Goal: Navigation & Orientation: Find specific page/section

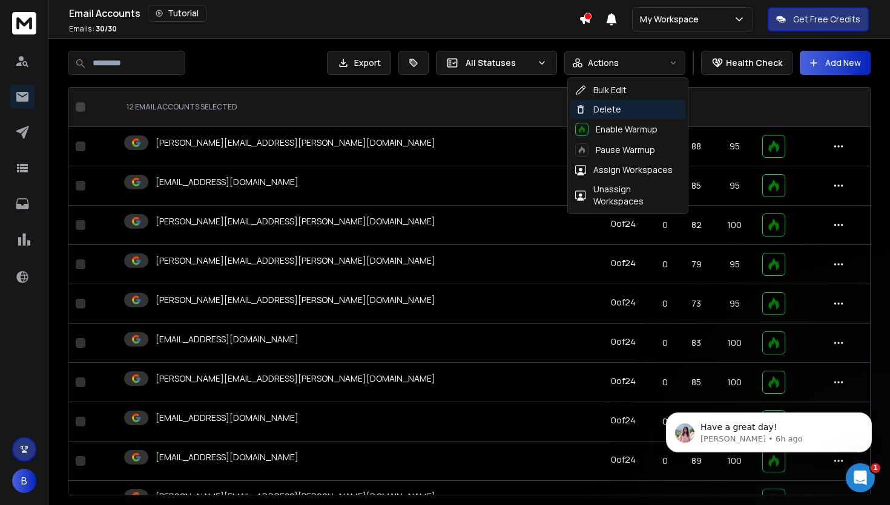
scroll to position [538, 0]
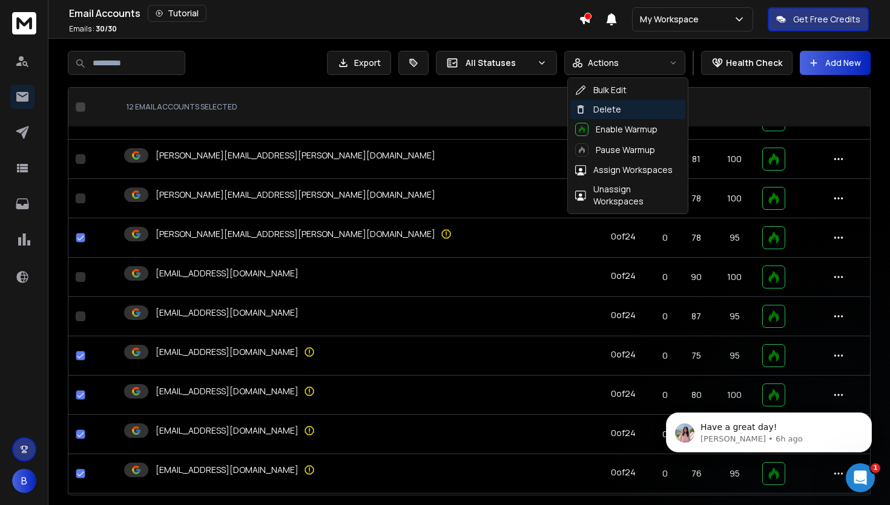
click at [351, 105] on div "12 EMAIL ACCOUNTS SELECTED" at bounding box center [355, 107] width 459 height 10
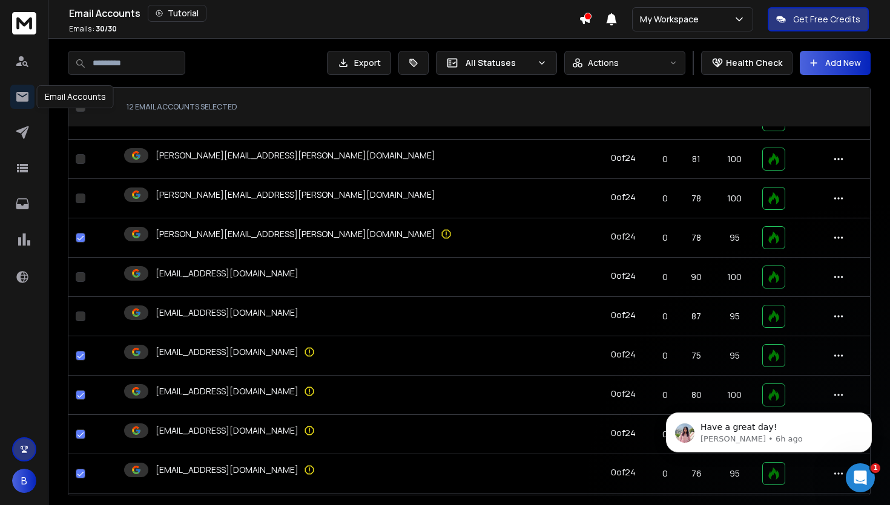
click at [24, 98] on icon at bounding box center [22, 97] width 12 height 10
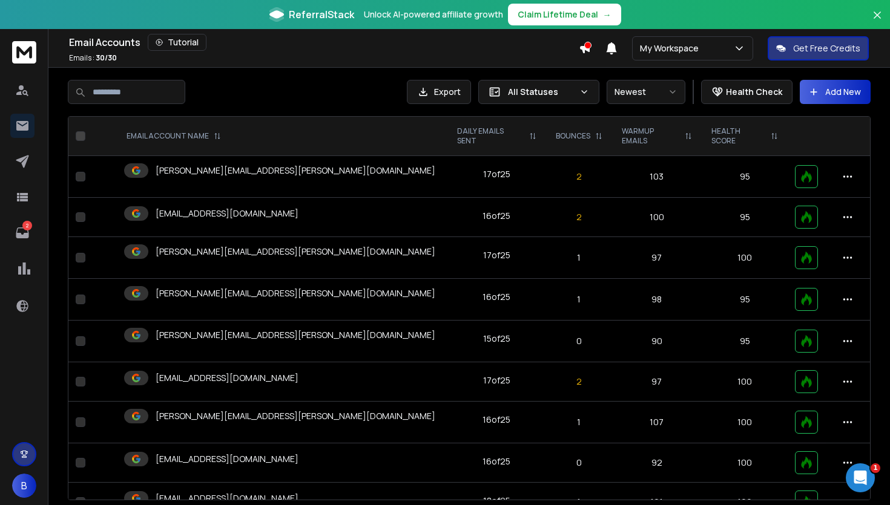
click at [878, 18] on icon "Close banner" at bounding box center [877, 15] width 11 height 11
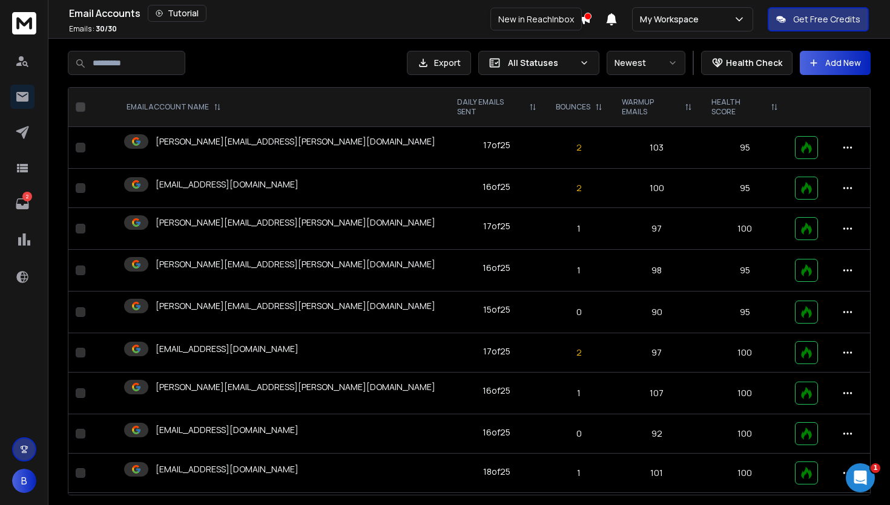
click at [587, 18] on icon at bounding box center [585, 20] width 10 height 10
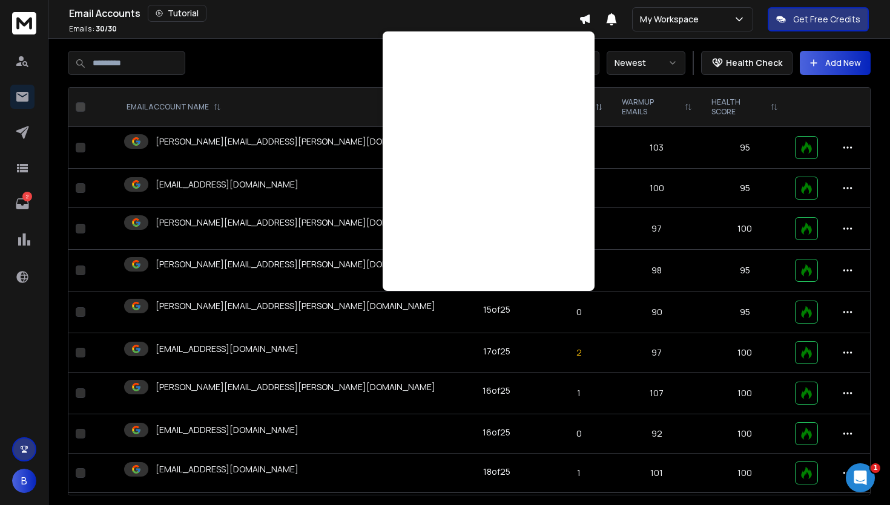
click at [361, 18] on div "Email Accounts Tutorial" at bounding box center [324, 13] width 510 height 17
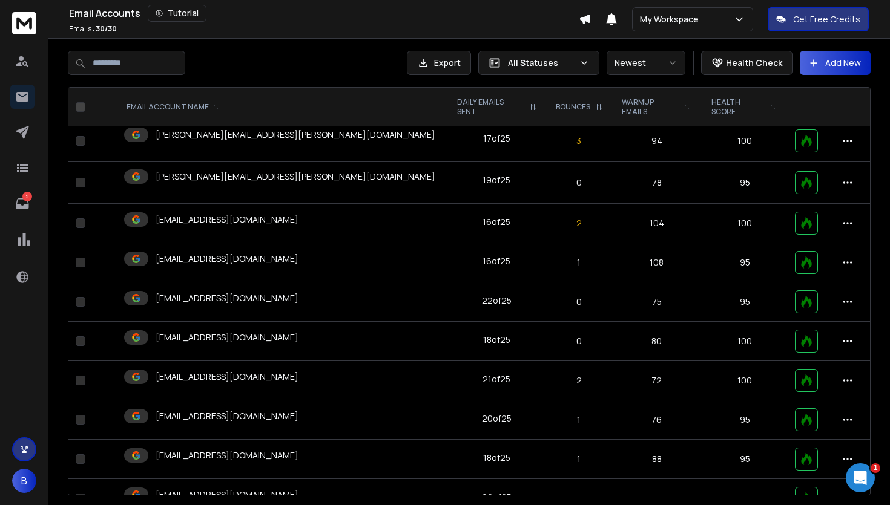
scroll to position [622, 0]
click at [14, 204] on link "2" at bounding box center [22, 204] width 24 height 24
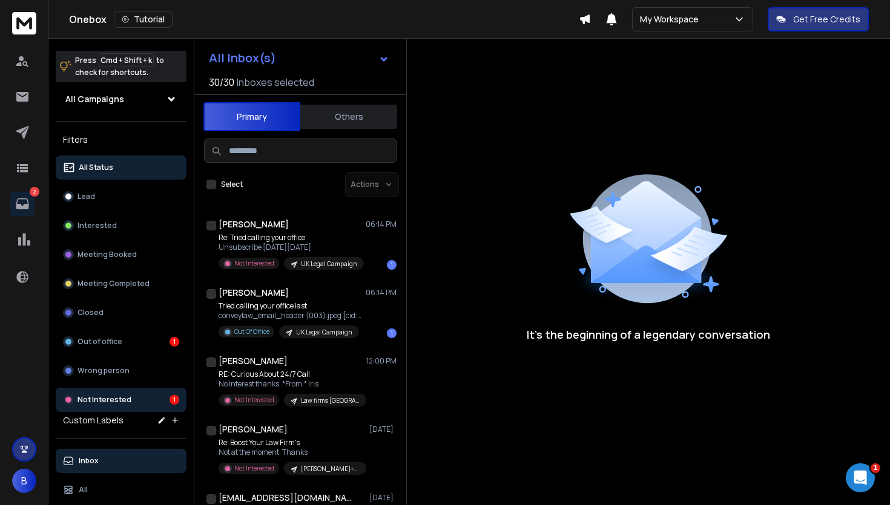
click at [123, 404] on p "Not Interested" at bounding box center [104, 400] width 54 height 10
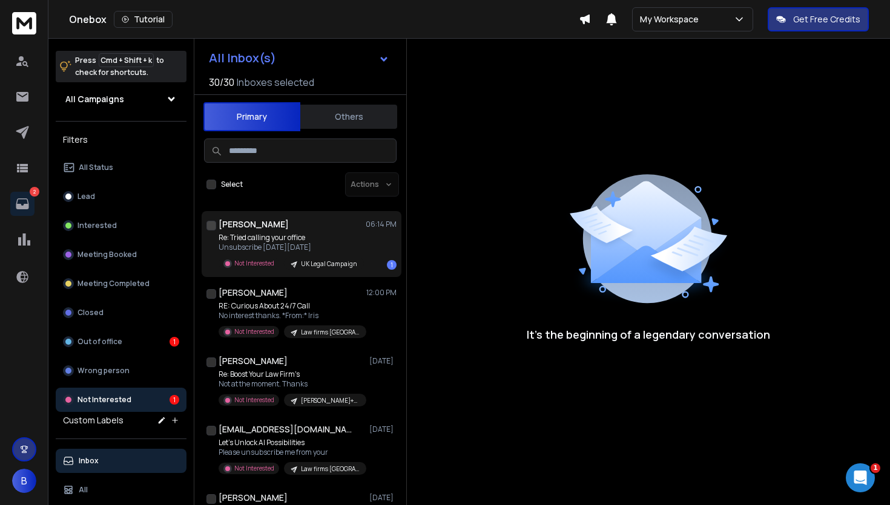
click at [290, 243] on p "Unsubscribe [DATE][DATE]" at bounding box center [290, 248] width 145 height 10
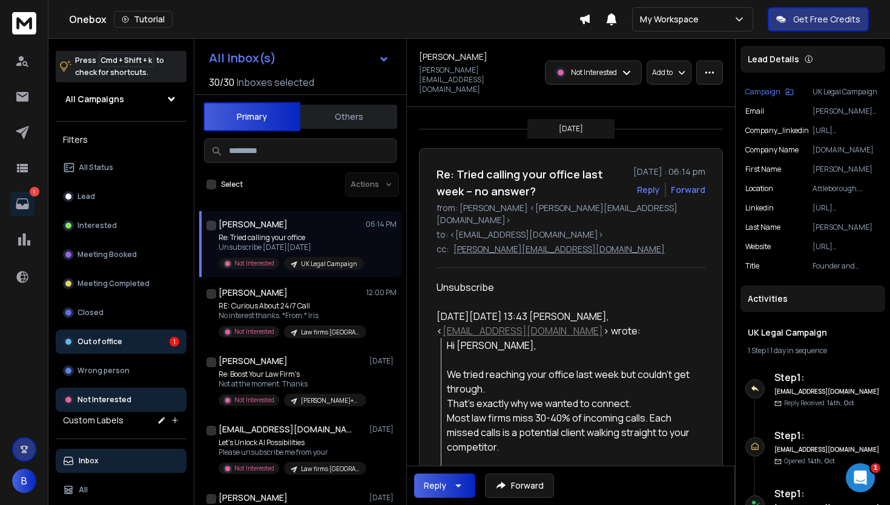
click at [97, 345] on p "Out of office" at bounding box center [99, 342] width 45 height 10
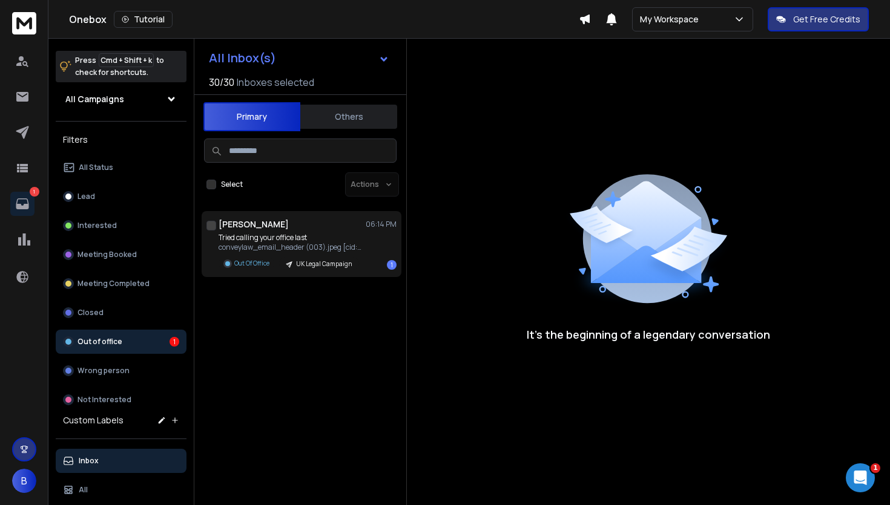
click at [278, 239] on p "Tried calling your office last" at bounding box center [290, 238] width 145 height 10
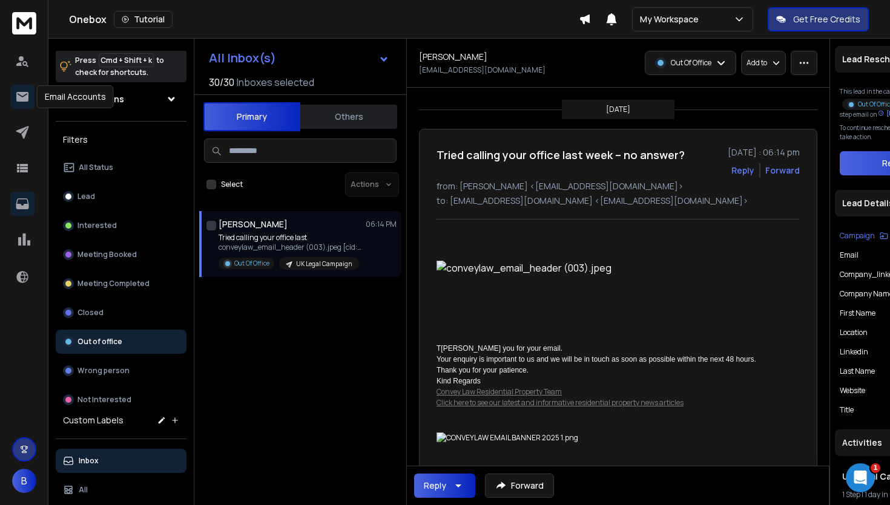
click at [21, 91] on icon at bounding box center [22, 97] width 15 height 15
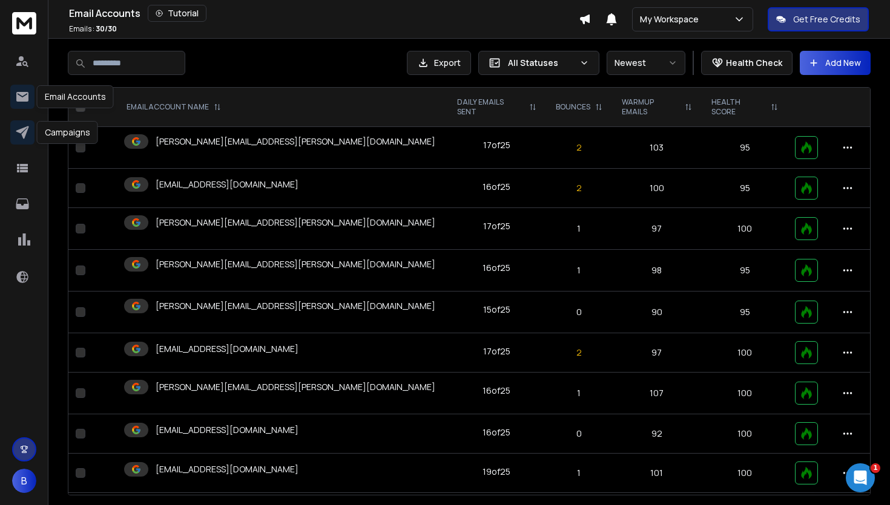
click at [17, 136] on icon at bounding box center [22, 132] width 15 height 15
click at [19, 94] on icon at bounding box center [22, 97] width 15 height 15
